Goal: Task Accomplishment & Management: Use online tool/utility

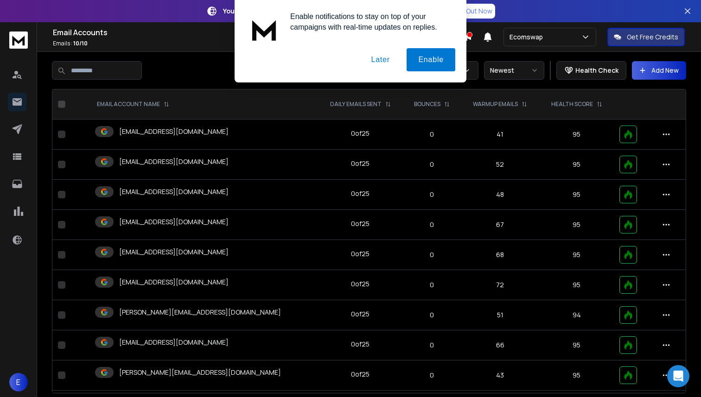
click at [383, 58] on button "Later" at bounding box center [380, 59] width 42 height 23
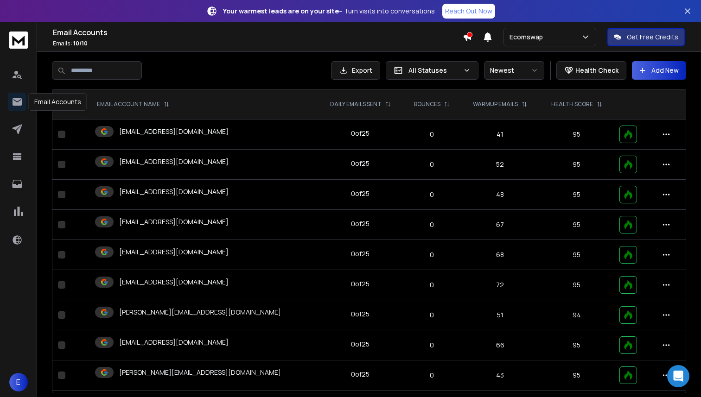
click at [19, 102] on icon at bounding box center [17, 101] width 9 height 7
click at [18, 129] on icon at bounding box center [17, 129] width 10 height 10
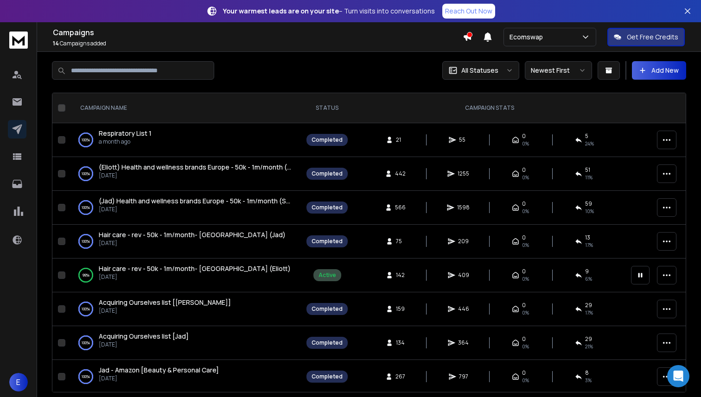
click at [99, 76] on input at bounding box center [133, 70] width 162 height 19
paste input "**********"
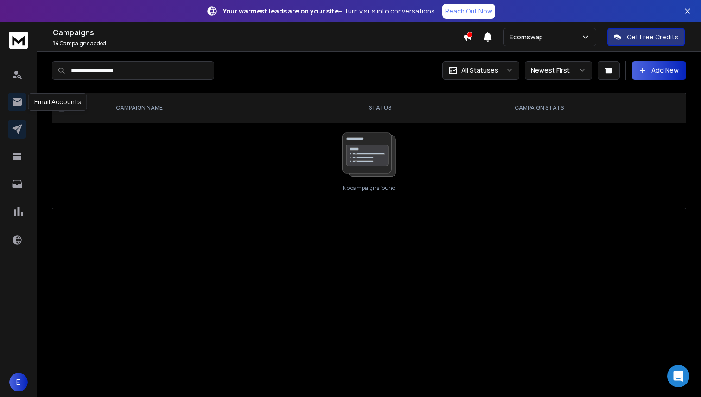
type input "**********"
click at [19, 103] on icon at bounding box center [17, 101] width 9 height 7
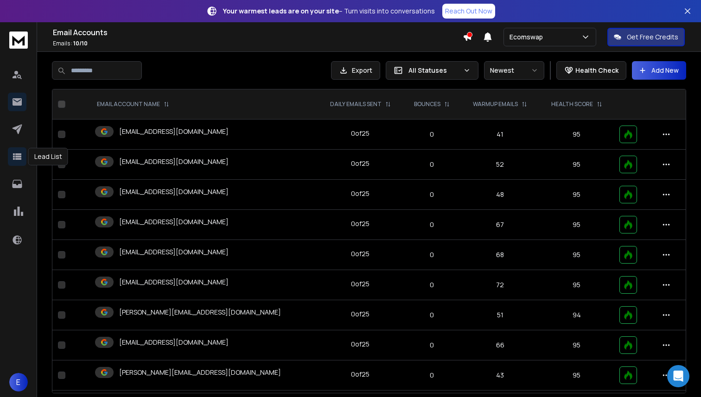
click at [19, 154] on icon at bounding box center [17, 156] width 8 height 6
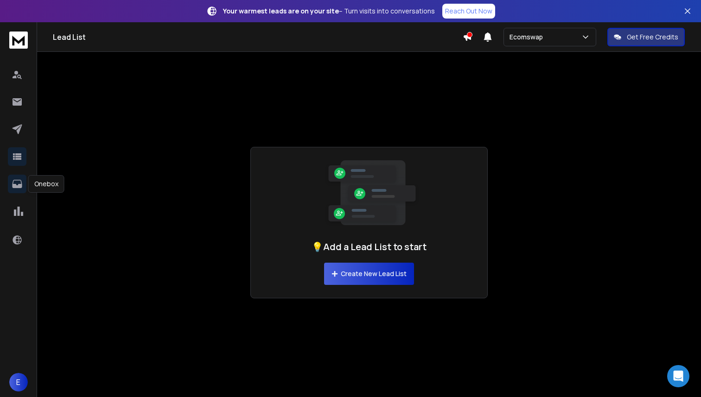
click at [17, 184] on icon at bounding box center [17, 183] width 11 height 11
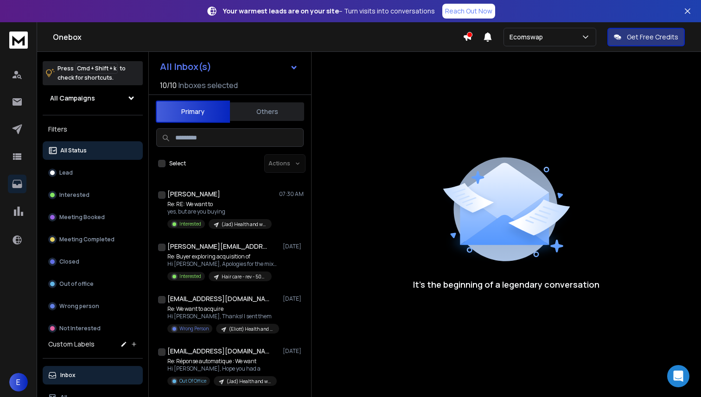
click at [199, 133] on input at bounding box center [229, 137] width 147 height 19
paste input "**********"
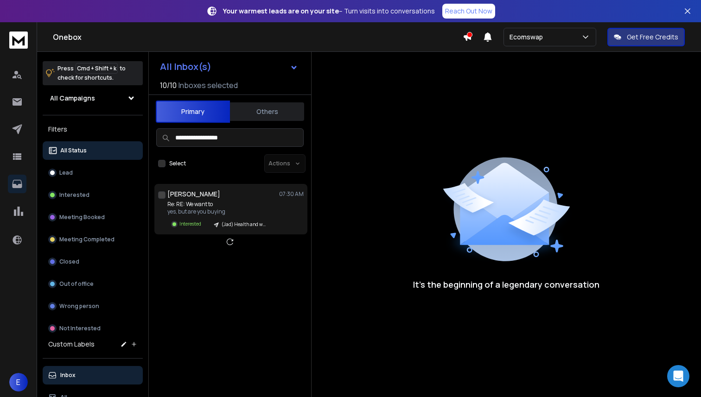
type input "**********"
click at [221, 193] on div "[PERSON_NAME] 07:30 AM" at bounding box center [235, 194] width 136 height 9
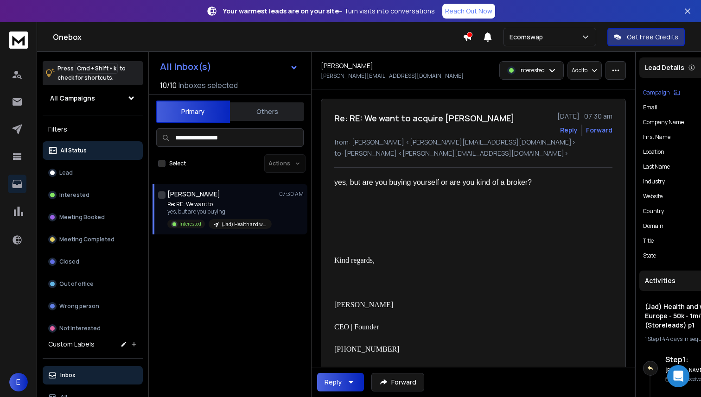
scroll to position [19, 0]
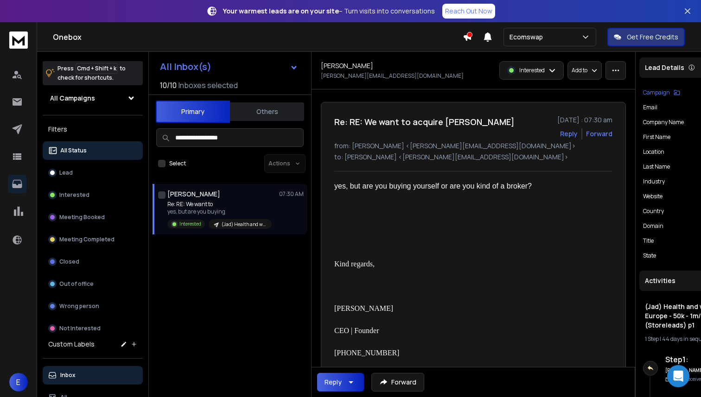
click at [678, 90] on icon at bounding box center [676, 92] width 6 height 6
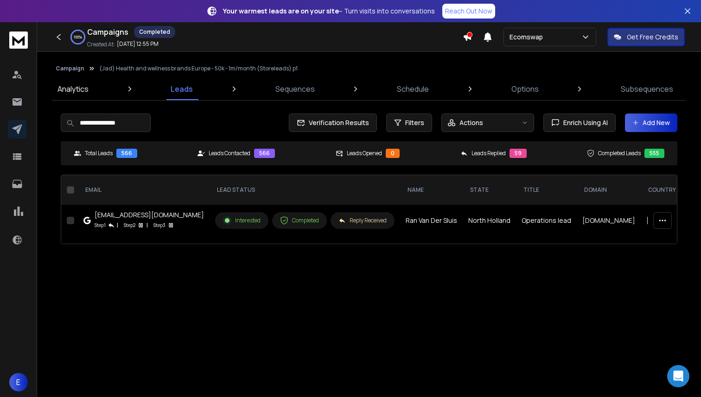
click at [88, 89] on p "Analytics" at bounding box center [72, 88] width 31 height 11
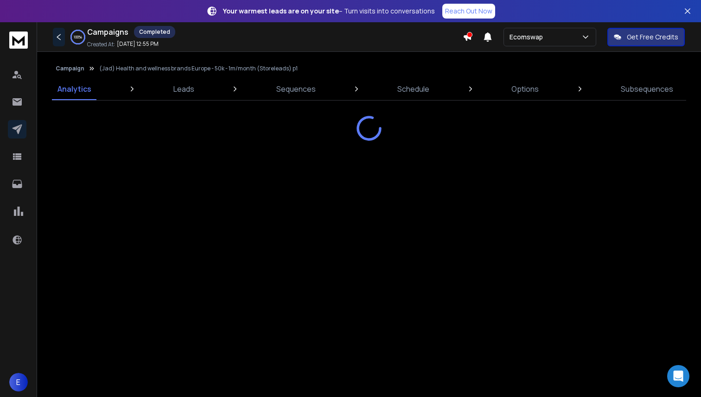
click at [57, 38] on icon at bounding box center [59, 37] width 8 height 8
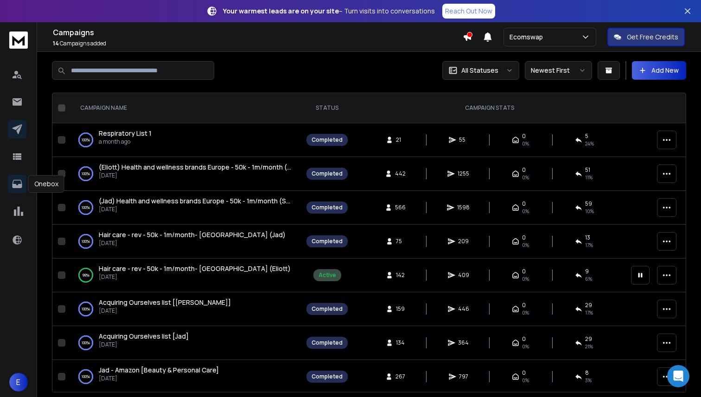
click at [15, 186] on icon at bounding box center [17, 184] width 10 height 8
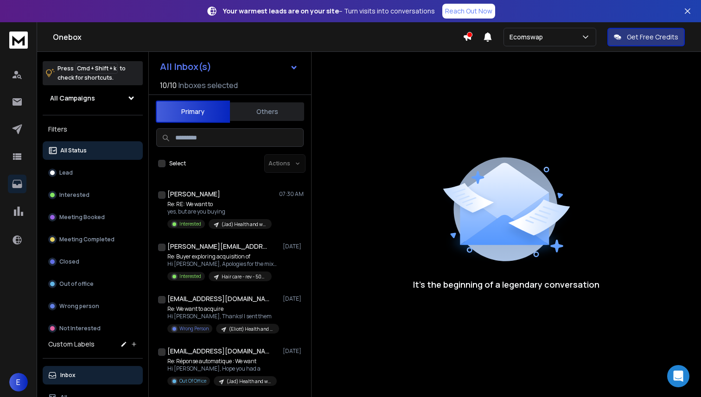
click at [187, 139] on input at bounding box center [229, 137] width 147 height 19
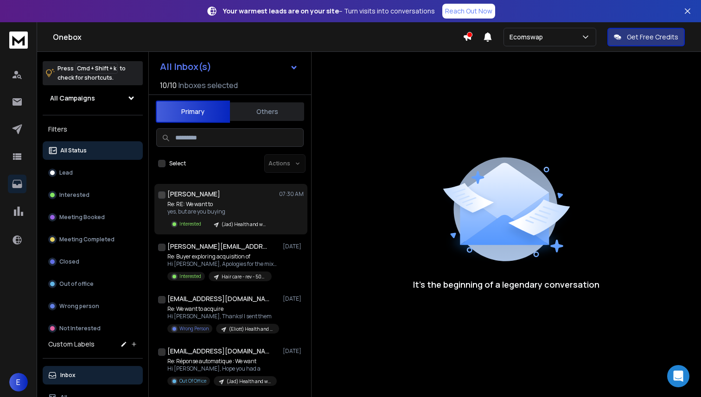
click at [200, 192] on h1 "[PERSON_NAME]" at bounding box center [193, 194] width 53 height 9
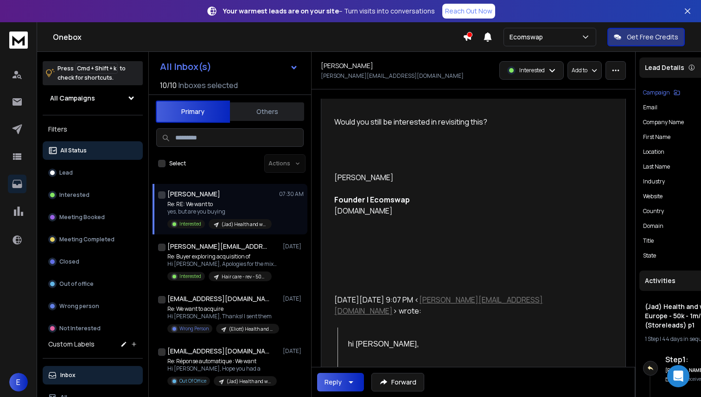
scroll to position [889, 0]
